Goal: Task Accomplishment & Management: Use online tool/utility

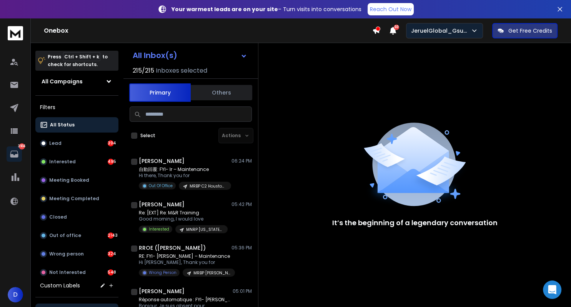
drag, startPoint x: 0, startPoint y: 0, endPoint x: 434, endPoint y: 38, distance: 435.7
click at [434, 25] on button "JeruelGlobal_Gsuite" at bounding box center [444, 30] width 77 height 15
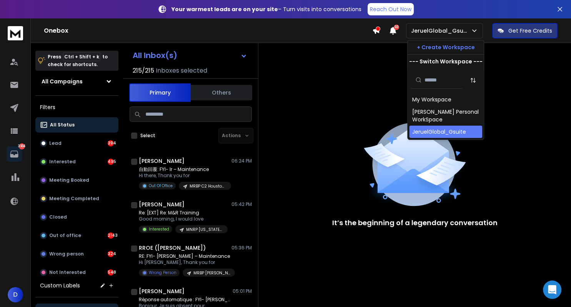
click at [431, 130] on div "JeruelGlobal_Gsuite" at bounding box center [440, 132] width 54 height 8
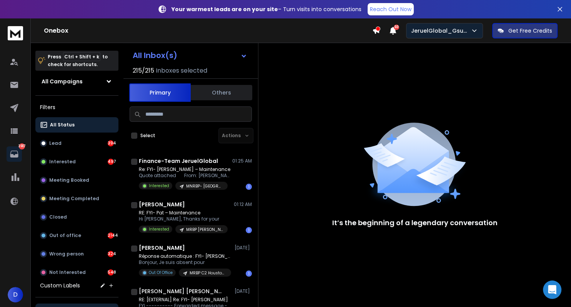
click at [450, 33] on p "JeruelGlobal_Gsuite" at bounding box center [441, 31] width 60 height 8
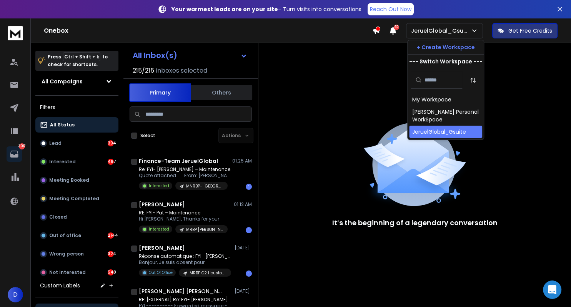
click at [436, 132] on div "JeruelGlobal_Gsuite" at bounding box center [440, 132] width 54 height 8
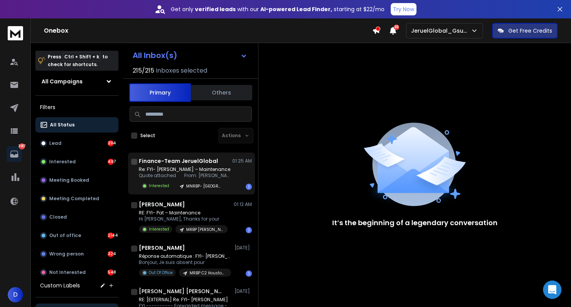
click at [195, 174] on p "Quote attached From: Dennis Herman <Dennis.herman@jeruelglobal.com> Date:" at bounding box center [185, 176] width 92 height 6
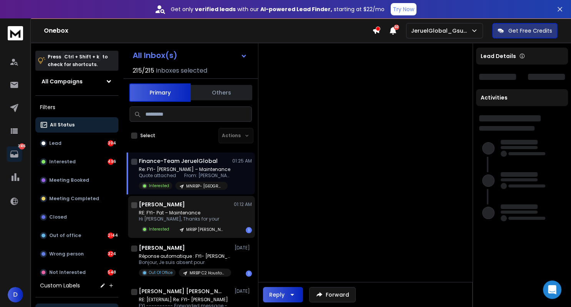
click at [200, 214] on p "RE: FYI- Pat – Maintenance" at bounding box center [183, 213] width 89 height 6
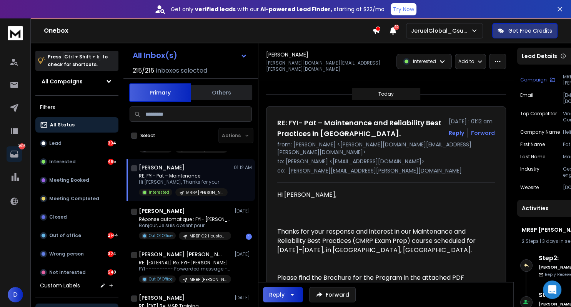
scroll to position [52, 0]
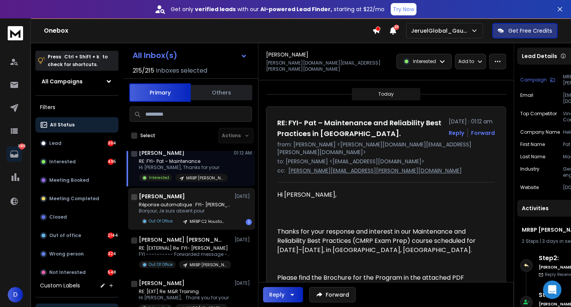
click at [199, 210] on p "Bonjour, Je suis absent pour" at bounding box center [185, 211] width 92 height 6
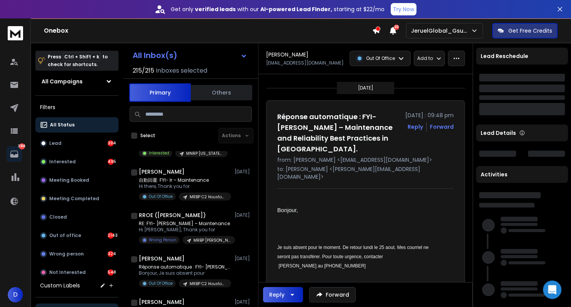
scroll to position [0, 0]
